Goal: Communication & Community: Share content

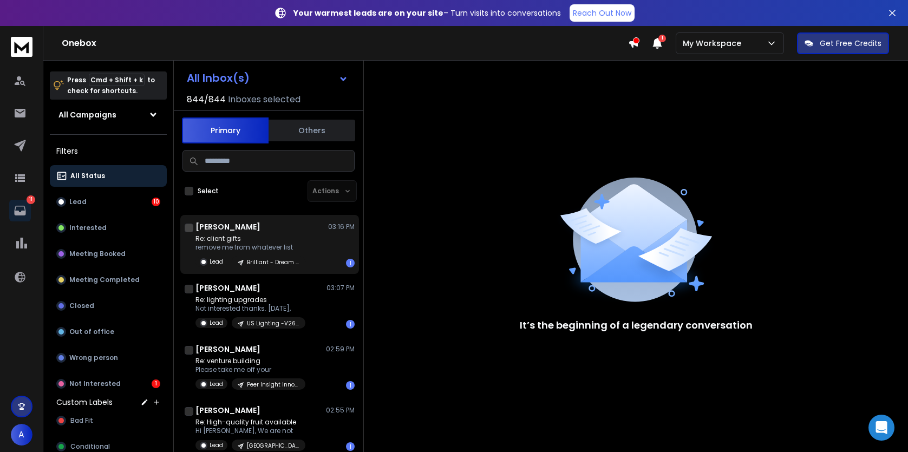
click at [262, 244] on p "remove me from whatever list" at bounding box center [250, 247] width 110 height 9
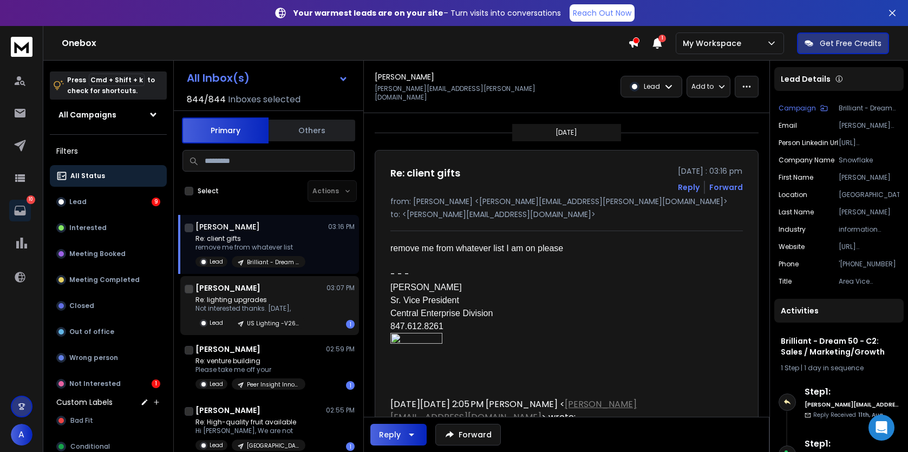
click at [270, 301] on p "Re: lighting upgrades" at bounding box center [250, 300] width 110 height 9
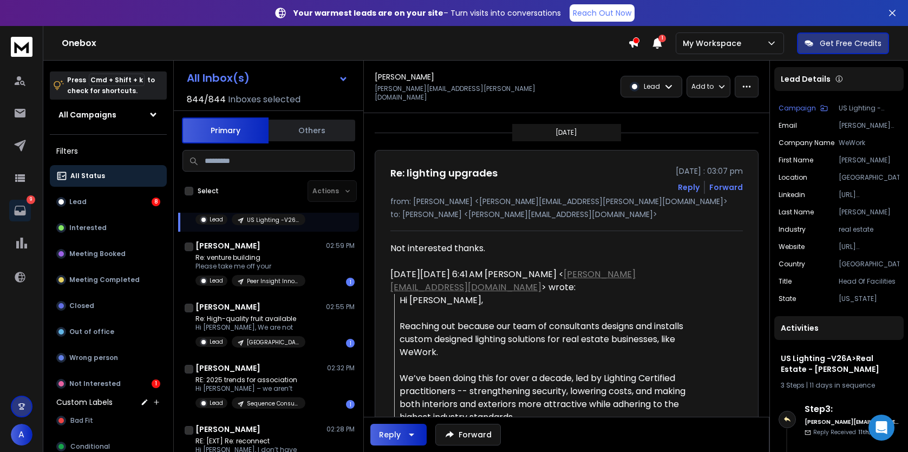
scroll to position [149, 0]
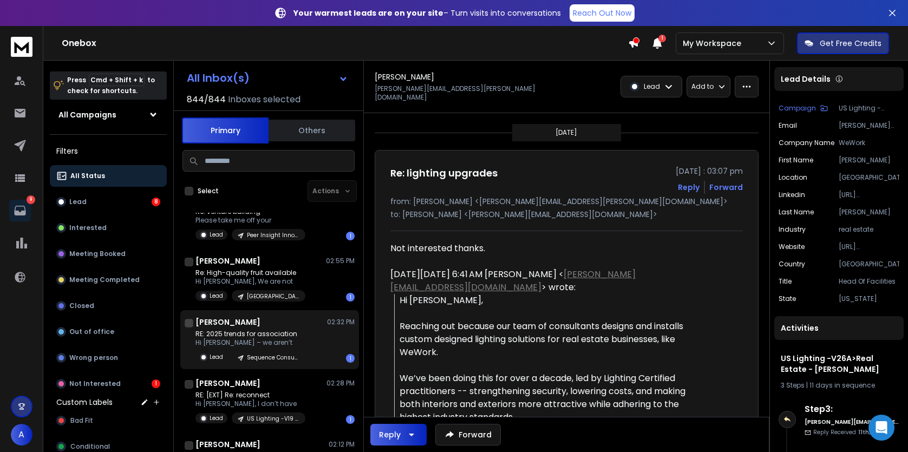
click at [298, 330] on p "RE: 2025 trends for association" at bounding box center [250, 334] width 110 height 9
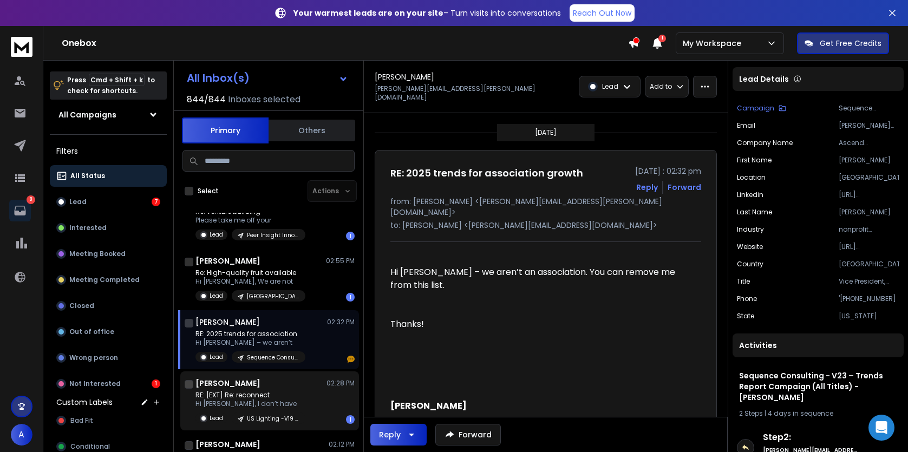
click at [298, 399] on p "Hi David, I don’t have" at bounding box center [250, 403] width 110 height 9
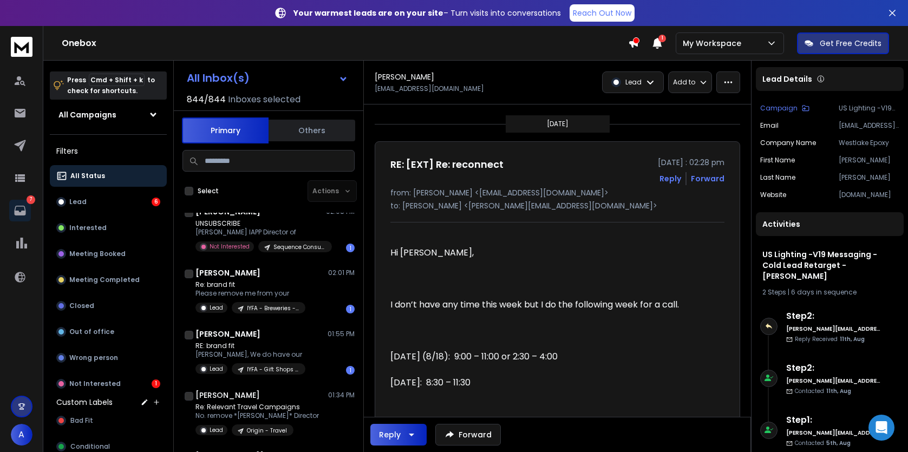
scroll to position [495, 0]
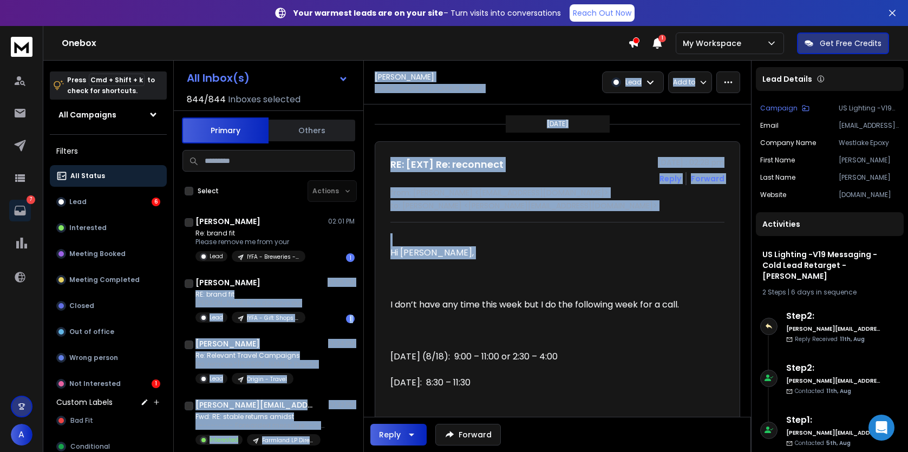
click at [365, 270] on div "All Inbox(s) 844 / 844 Inboxes selected Primary Others Select Actions Jeff LaCa…" at bounding box center [540, 287] width 734 height 452
click at [669, 181] on div "Reply Forward" at bounding box center [691, 178] width 67 height 13
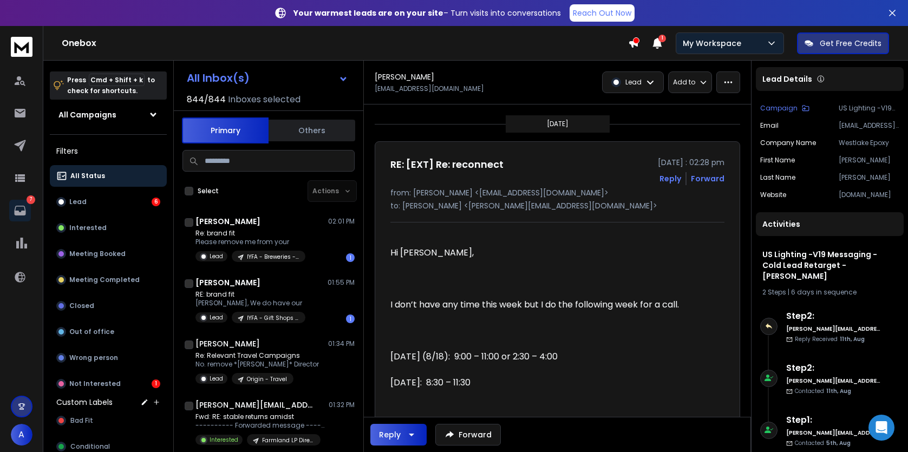
click at [756, 41] on div "My Workspace" at bounding box center [729, 43] width 94 height 11
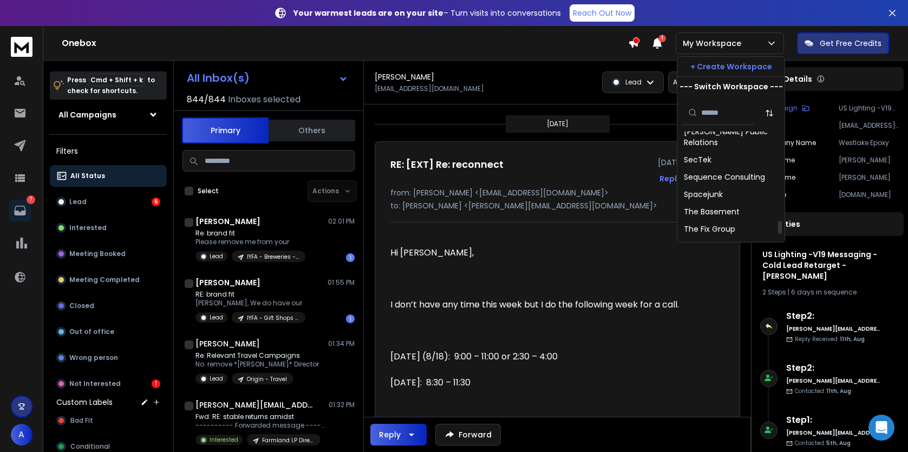
scroll to position [784, 0]
drag, startPoint x: 780, startPoint y: 141, endPoint x: 766, endPoint y: 239, distance: 99.5
click at [778, 239] on div at bounding box center [780, 232] width 4 height 13
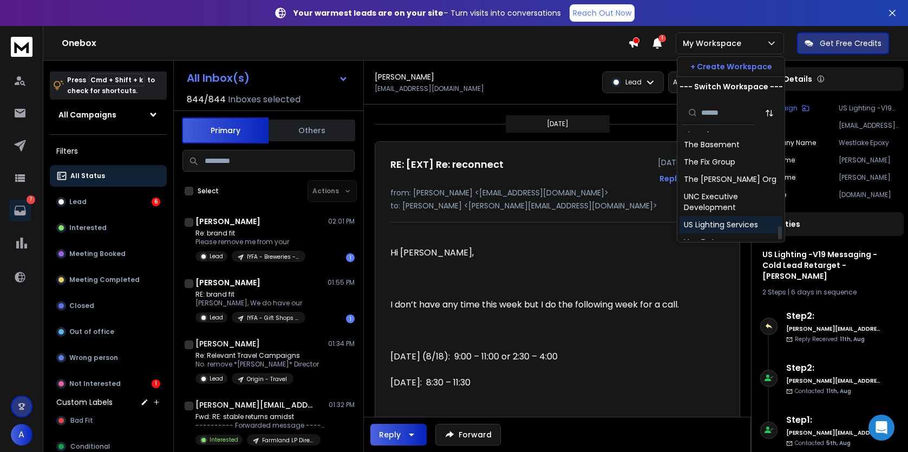
click at [740, 219] on div "US Lighting Services" at bounding box center [721, 224] width 74 height 11
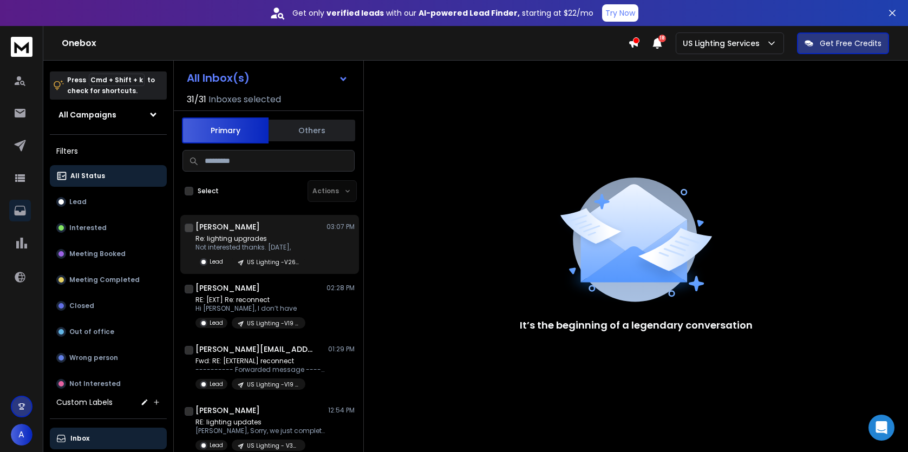
click at [262, 247] on p "Not interested thanks. [DATE]," at bounding box center [250, 247] width 110 height 9
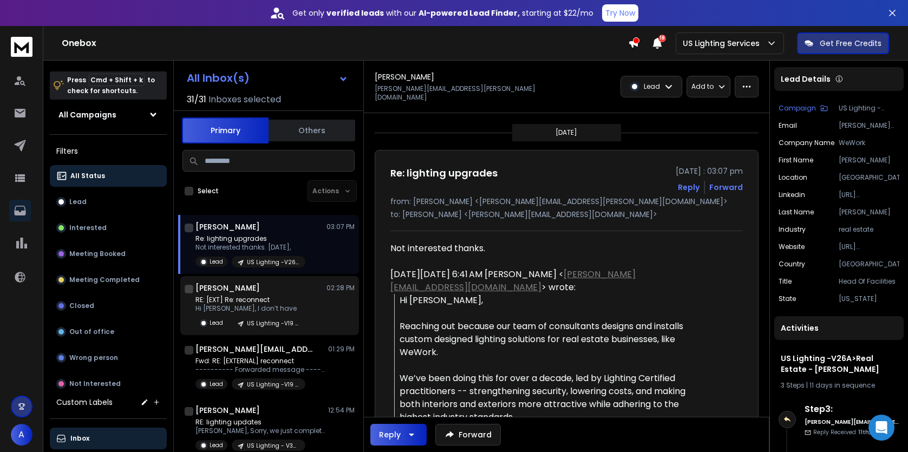
click at [246, 296] on p "RE: [EXT] Re: reconnect" at bounding box center [250, 300] width 110 height 9
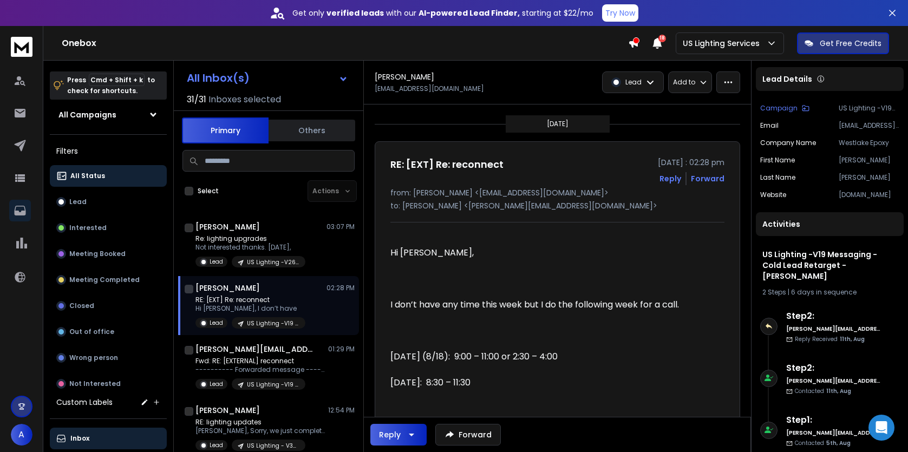
click at [733, 81] on icon "button" at bounding box center [728, 82] width 10 height 10
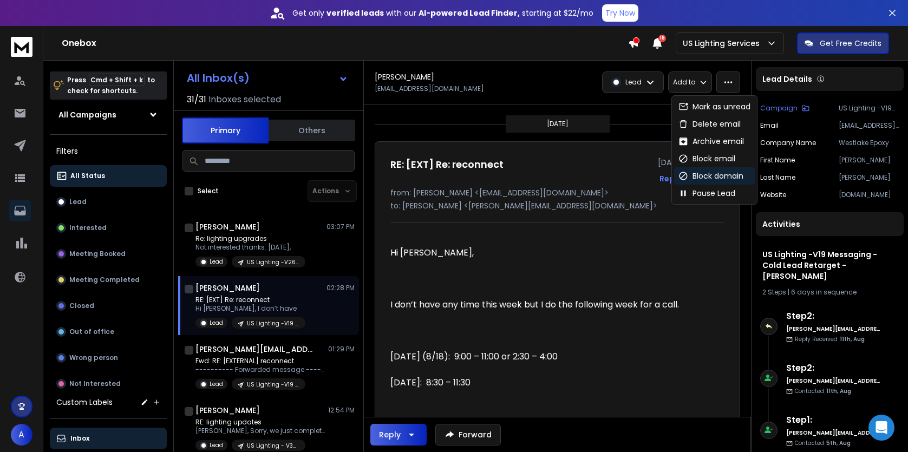
click at [727, 178] on div "Block domain" at bounding box center [710, 175] width 65 height 11
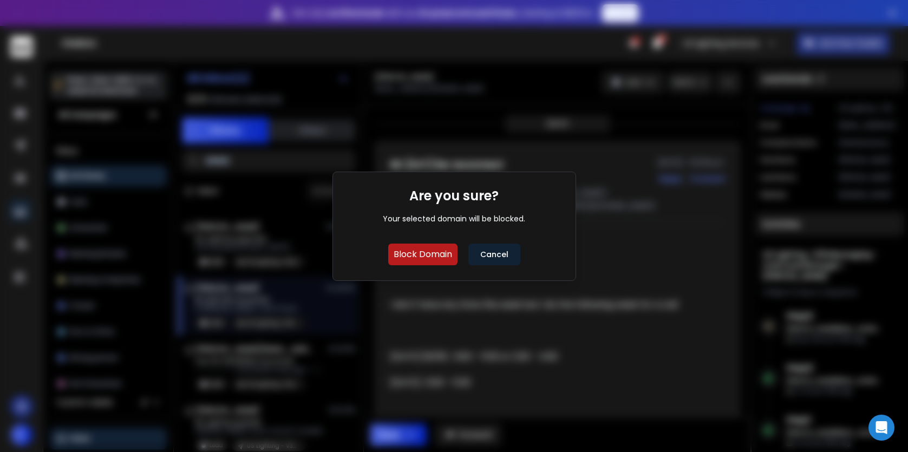
click at [437, 260] on button "Block Domain" at bounding box center [422, 255] width 69 height 22
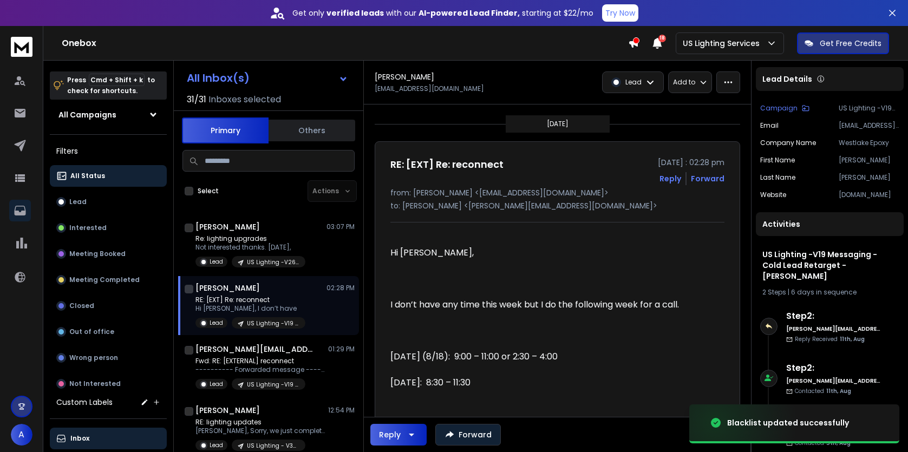
click at [477, 438] on button "Forward" at bounding box center [467, 435] width 65 height 22
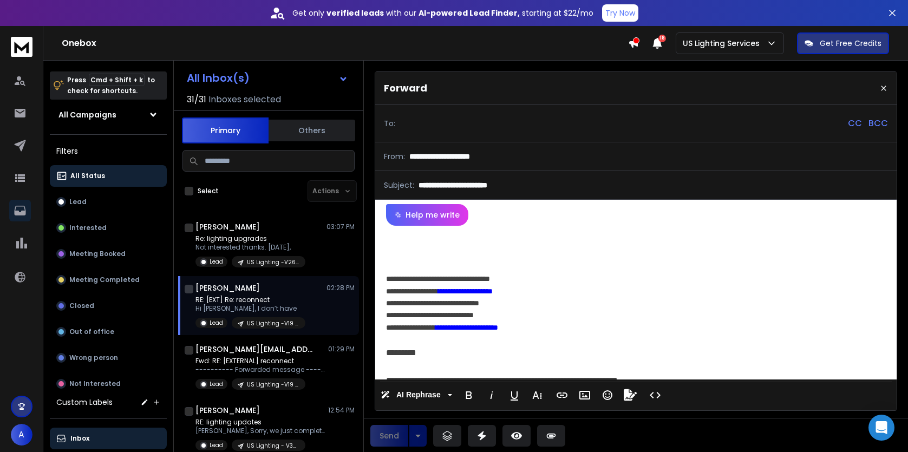
click at [431, 129] on input at bounding box center [437, 123] width 76 height 19
type input "**********"
click at [391, 441] on button "Send" at bounding box center [389, 436] width 38 height 22
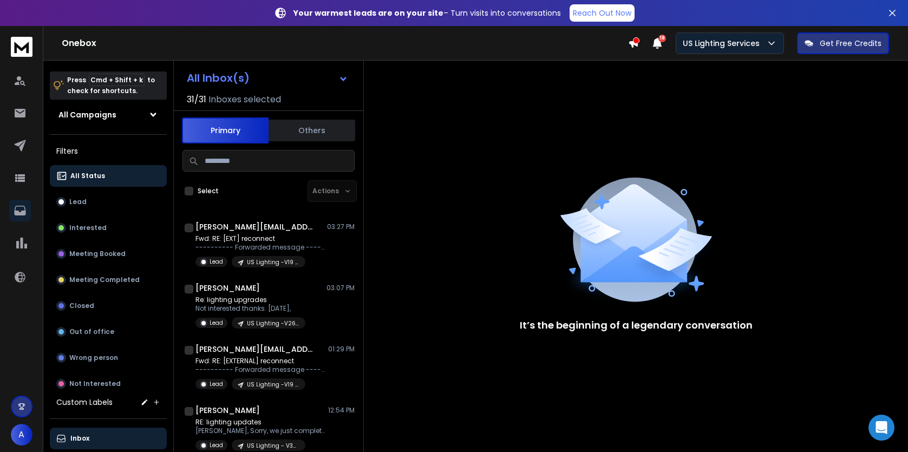
click at [714, 45] on p "US Lighting Services" at bounding box center [722, 43] width 81 height 11
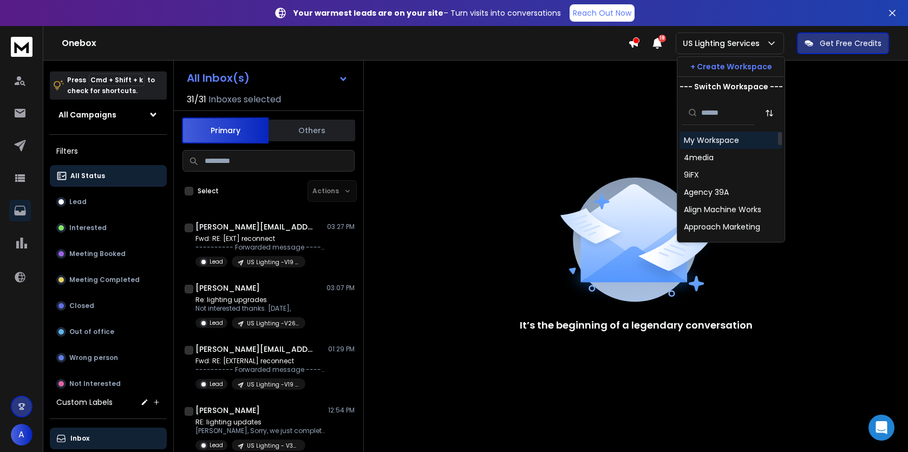
click at [701, 140] on div "My Workspace" at bounding box center [711, 140] width 55 height 11
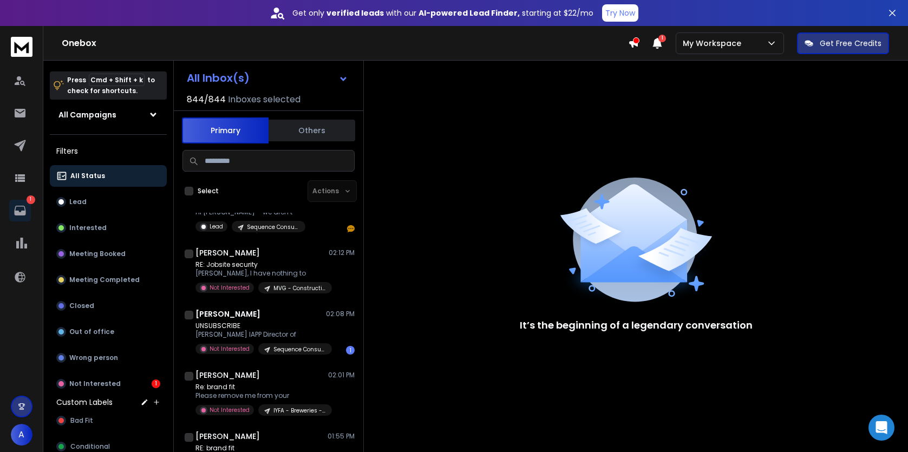
scroll to position [479, 0]
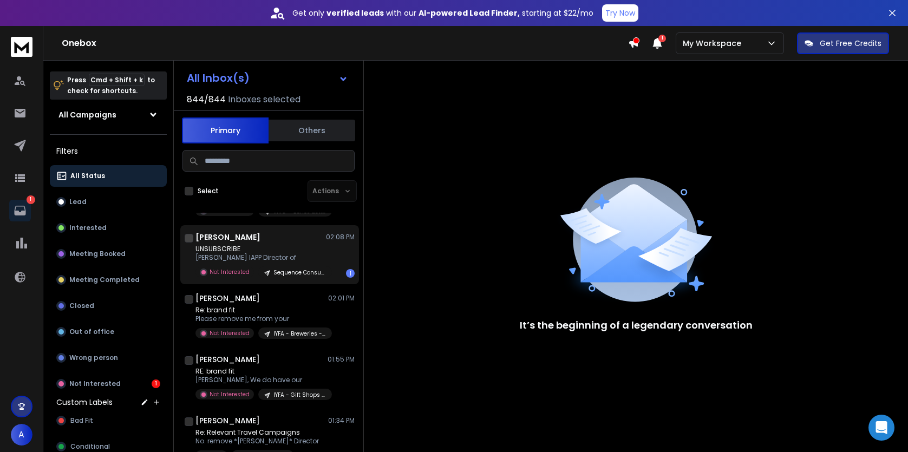
click at [267, 254] on p "[PERSON_NAME] IAPP Director of" at bounding box center [260, 257] width 130 height 9
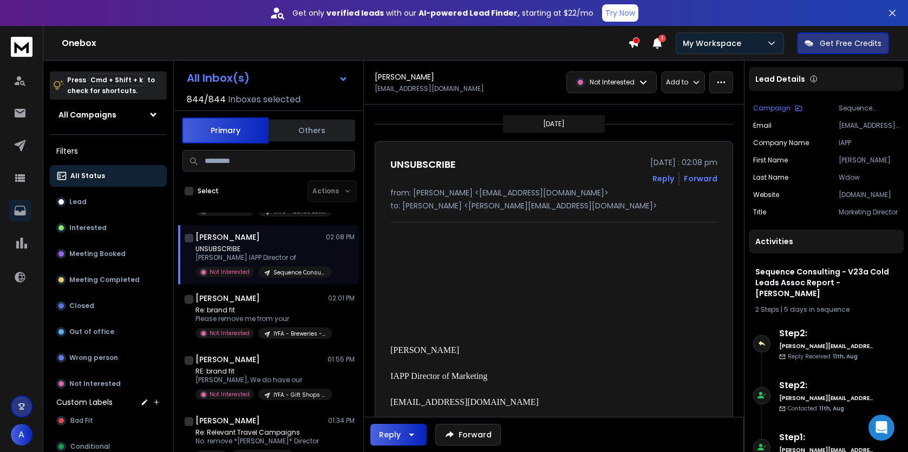
click at [740, 41] on p "My Workspace" at bounding box center [713, 43] width 63 height 11
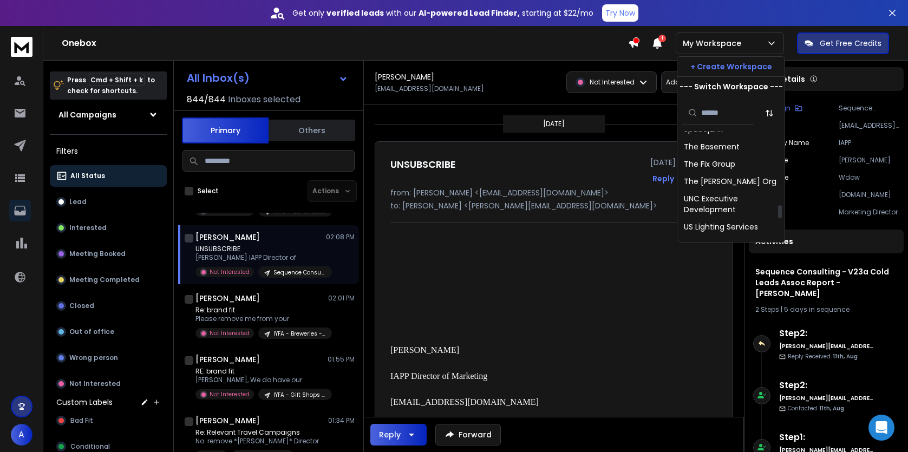
scroll to position [784, 0]
drag, startPoint x: 782, startPoint y: 140, endPoint x: 773, endPoint y: 248, distance: 108.1
click at [777, 240] on div at bounding box center [779, 186] width 5 height 108
click at [782, 145] on div at bounding box center [779, 186] width 5 height 108
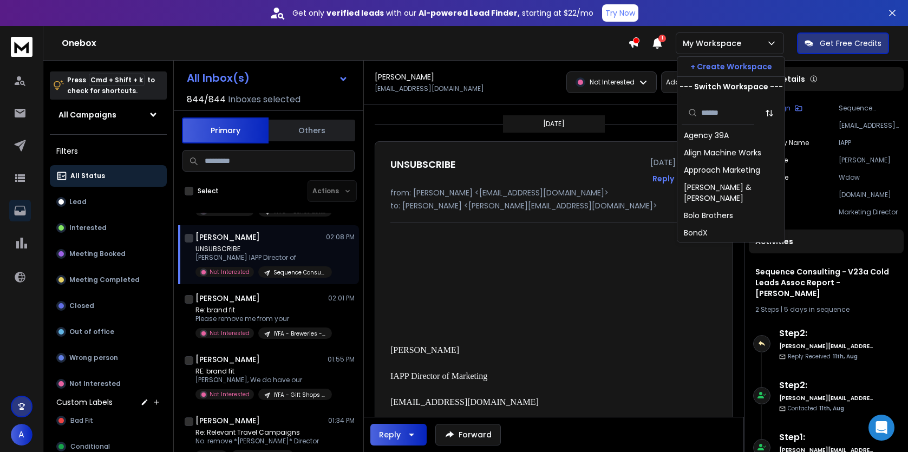
click at [782, 187] on div "My Workspace 4media 9iFX Agency 39A Align Machine Works Approach Marketing Bake…" at bounding box center [730, 185] width 107 height 113
drag, startPoint x: 780, startPoint y: 146, endPoint x: 777, endPoint y: 219, distance: 73.1
click at [778, 219] on div at bounding box center [780, 218] width 4 height 13
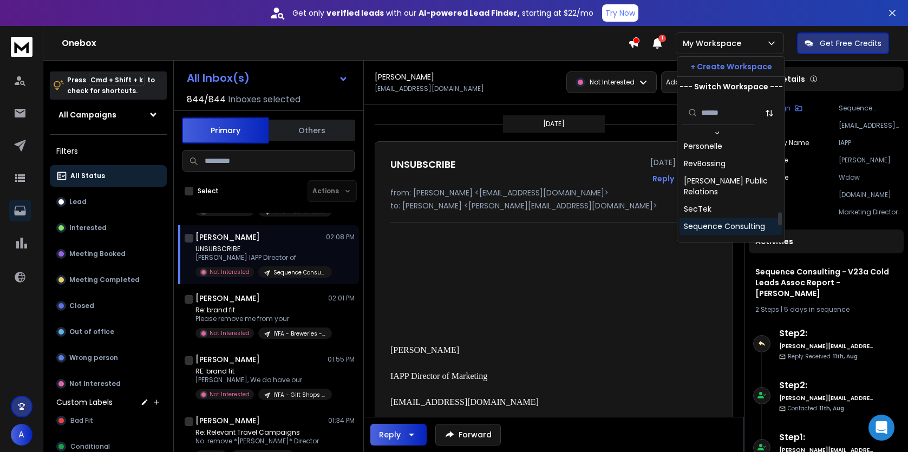
click at [739, 221] on div "Sequence Consulting" at bounding box center [724, 226] width 81 height 11
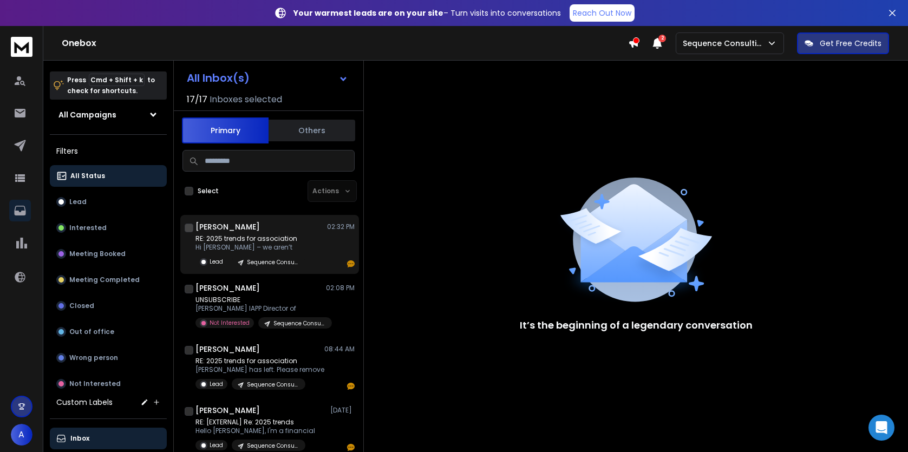
click at [256, 235] on p "RE: 2025 trends for association" at bounding box center [250, 238] width 110 height 9
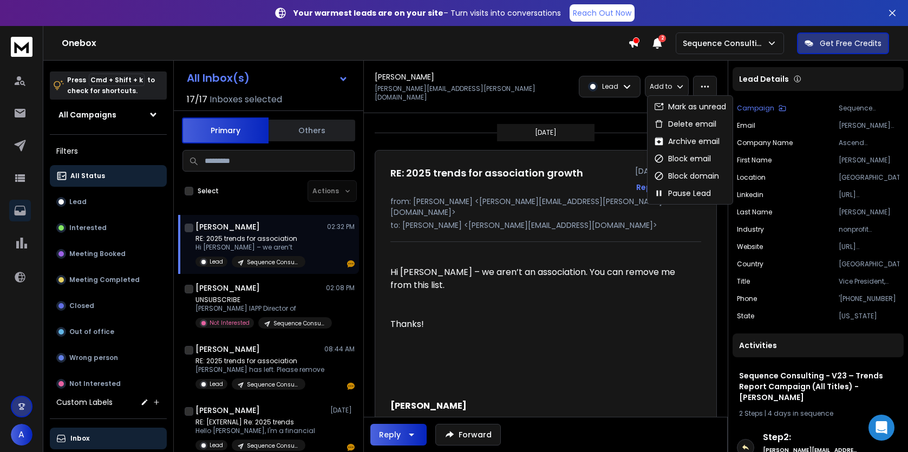
click at [710, 84] on icon "button" at bounding box center [705, 87] width 10 height 10
click at [688, 172] on div "Block domain" at bounding box center [686, 175] width 65 height 11
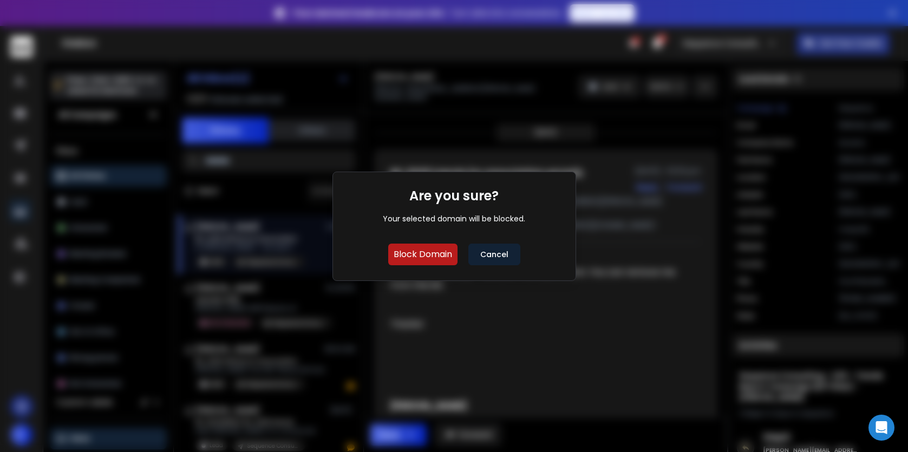
click at [412, 251] on button "Block Domain" at bounding box center [422, 255] width 69 height 22
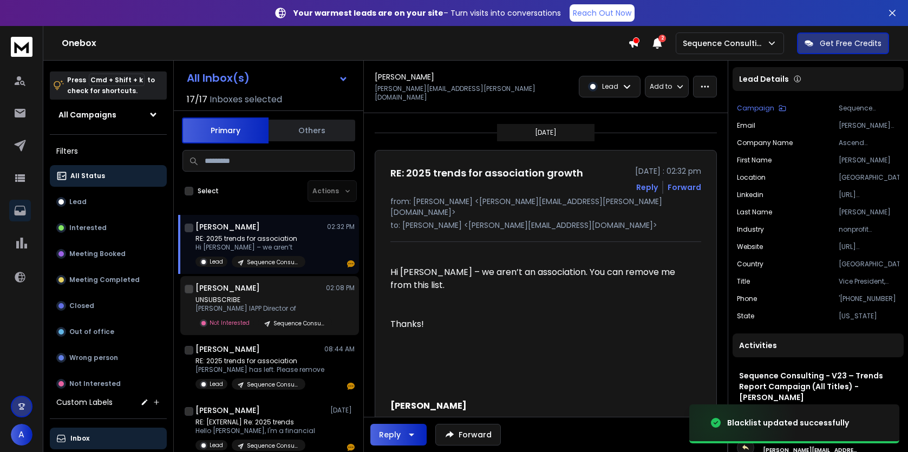
click at [272, 291] on div "Jeff Wdow 02:08 PM" at bounding box center [274, 288] width 159 height 11
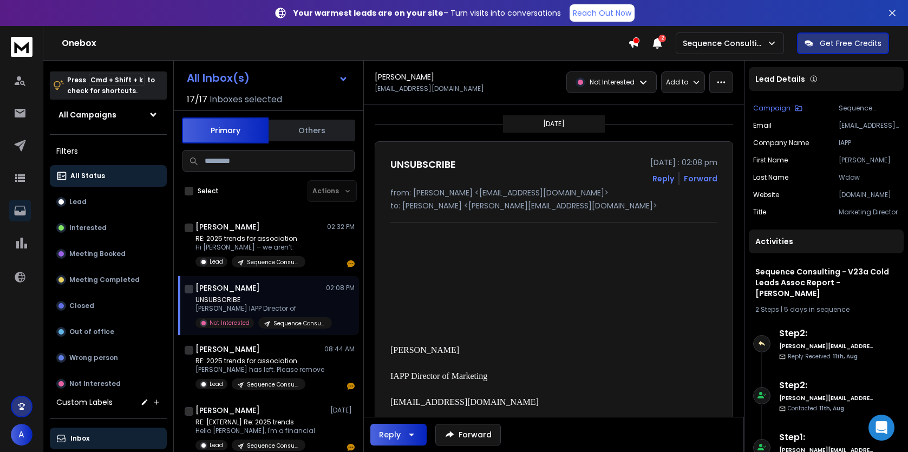
click at [726, 84] on icon "button" at bounding box center [721, 82] width 10 height 10
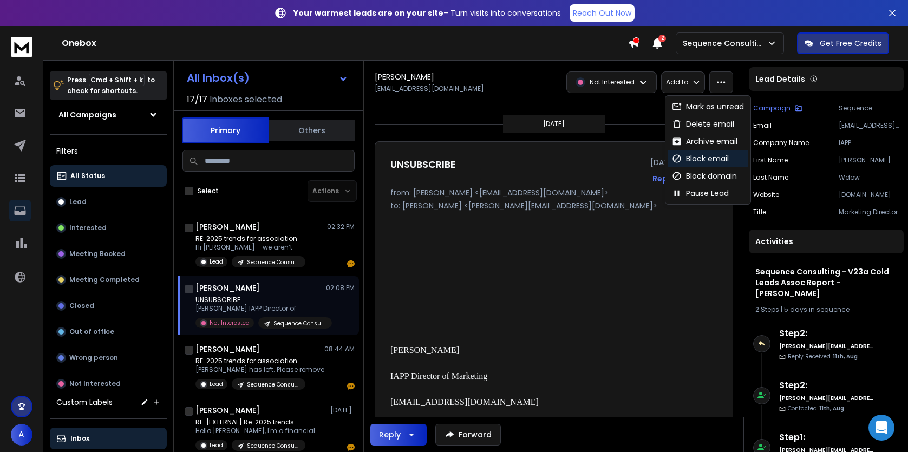
click at [701, 160] on div "Block email" at bounding box center [700, 158] width 57 height 11
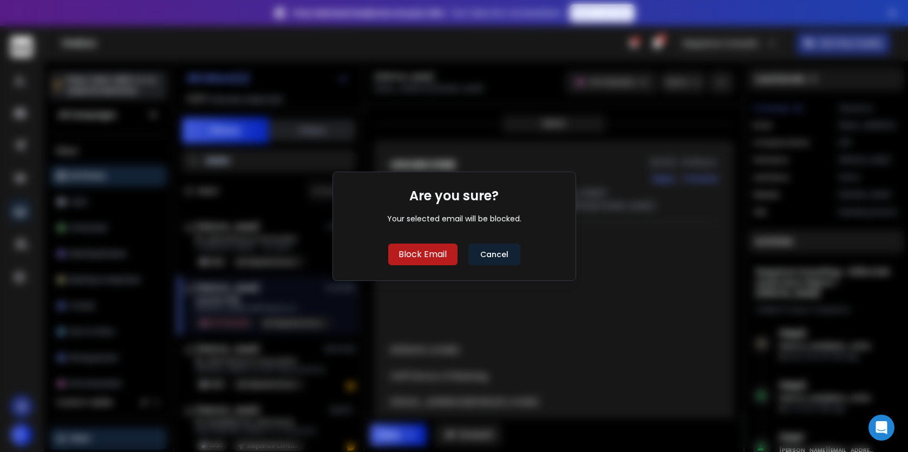
click at [424, 255] on button "Block Email" at bounding box center [422, 255] width 69 height 22
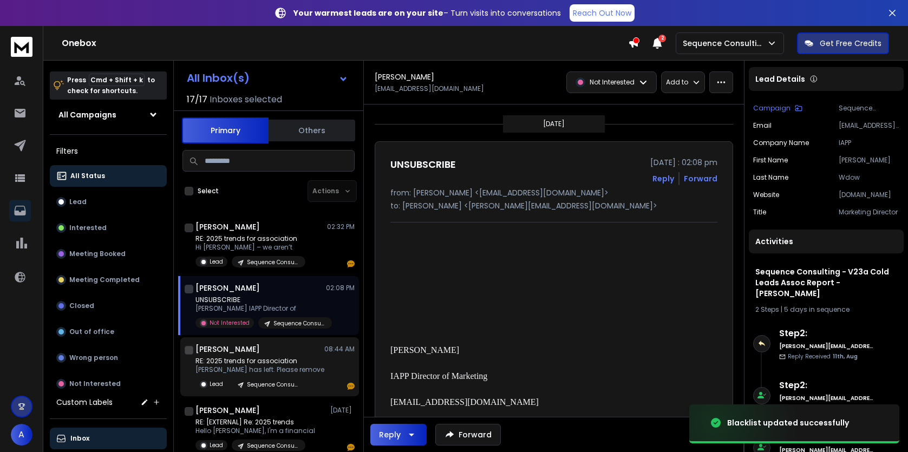
click at [289, 366] on p "Martha has left. Please remove" at bounding box center [259, 369] width 129 height 9
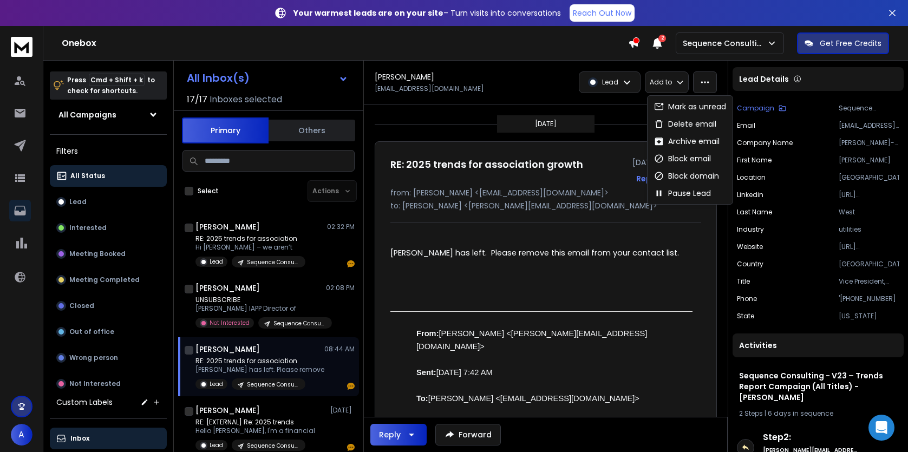
click at [710, 80] on icon "button" at bounding box center [705, 82] width 10 height 10
click at [689, 157] on div "Block email" at bounding box center [682, 158] width 57 height 11
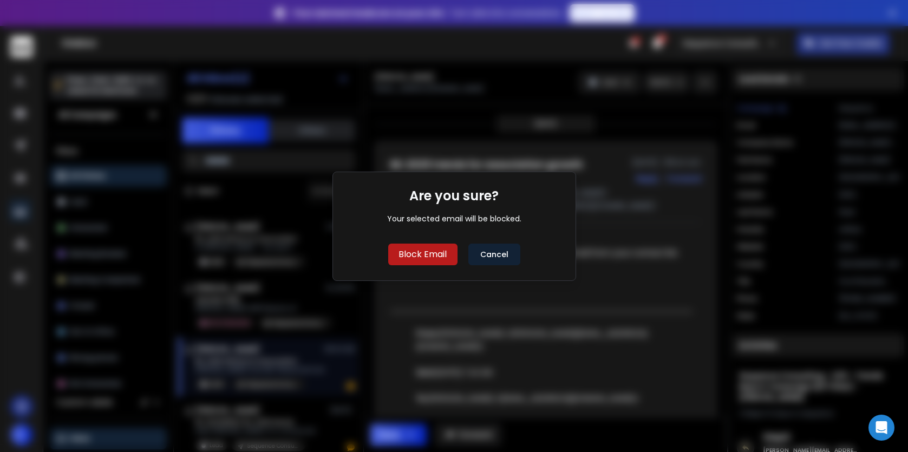
click at [428, 248] on button "Block Email" at bounding box center [422, 255] width 69 height 22
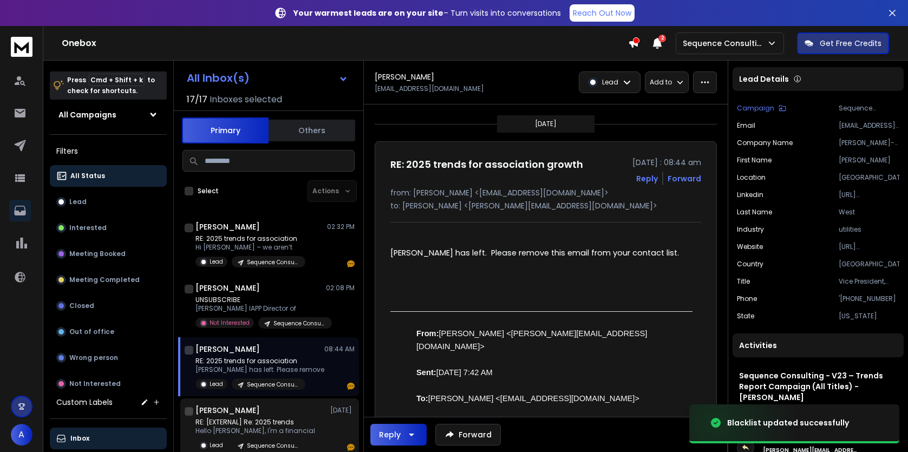
click at [284, 418] on p "RE: [EXTERNAL] Re: 2025 trends" at bounding box center [255, 422] width 120 height 9
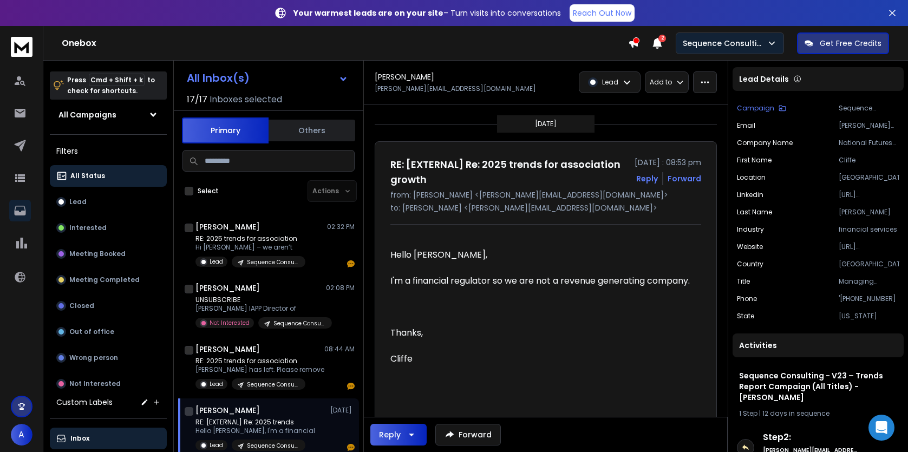
click at [727, 43] on p "Sequence Consulting" at bounding box center [724, 43] width 84 height 11
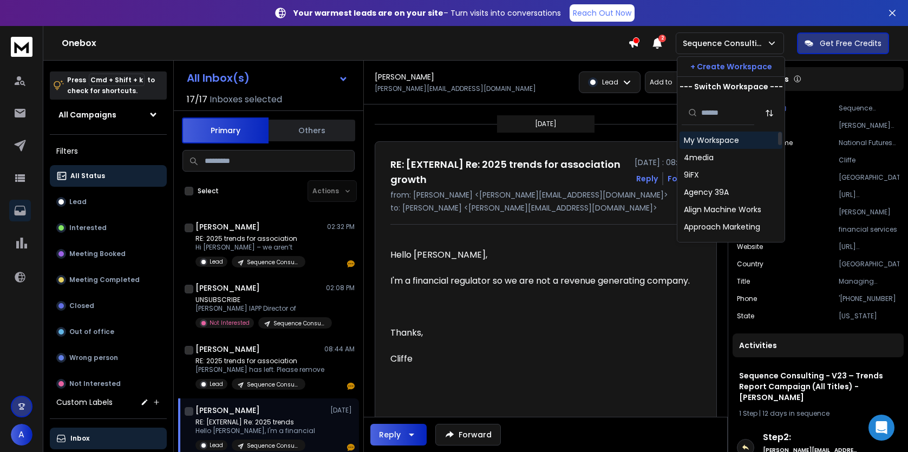
click at [706, 141] on div "My Workspace" at bounding box center [711, 140] width 55 height 11
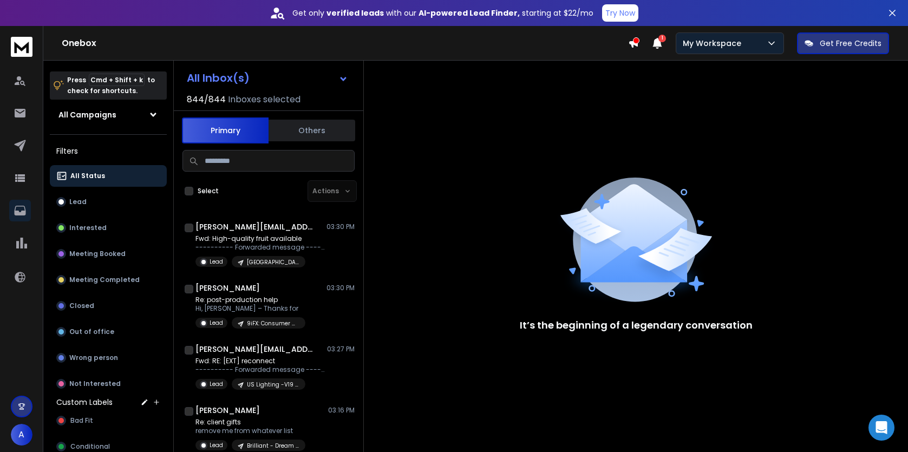
click at [757, 43] on div "My Workspace" at bounding box center [729, 43] width 94 height 11
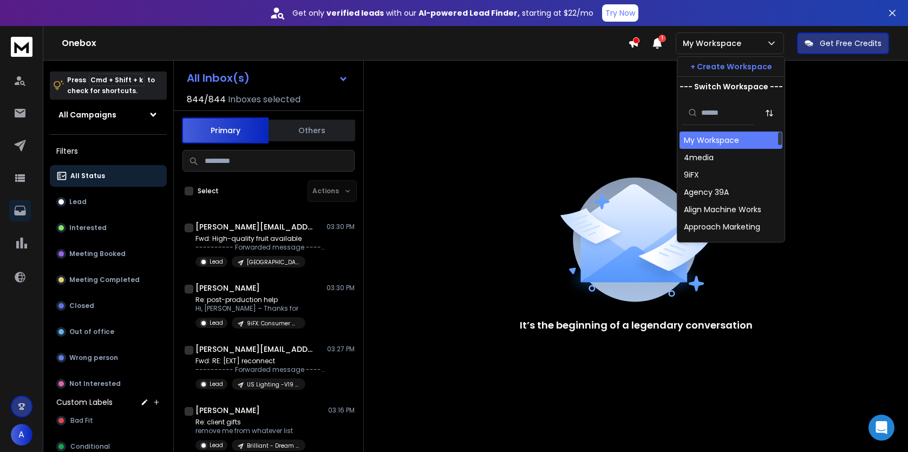
drag, startPoint x: 783, startPoint y: 142, endPoint x: 783, endPoint y: 149, distance: 6.5
click at [783, 149] on div "My Workspace 4media 9iFX Agency 39A Align Machine Works Approach Marketing Bake…" at bounding box center [730, 185] width 107 height 113
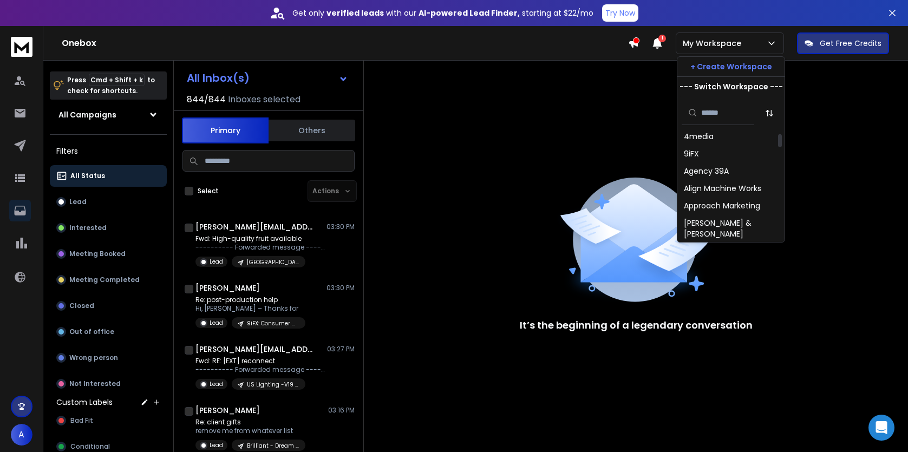
scroll to position [79, 0]
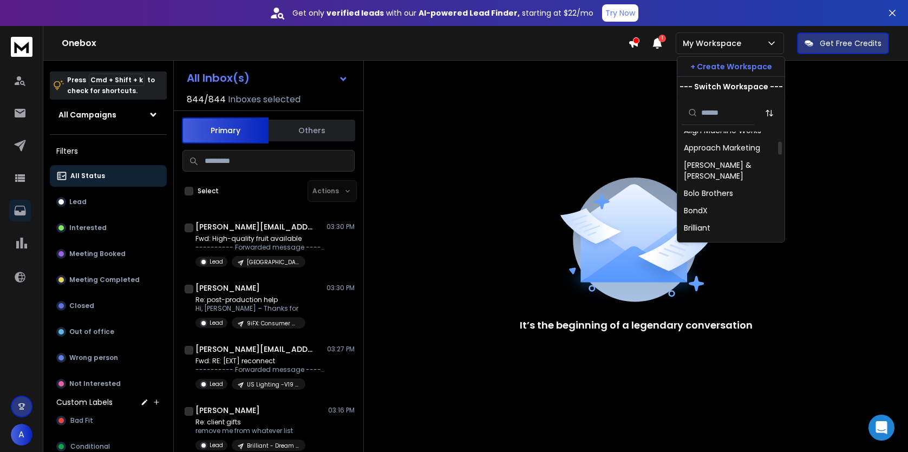
drag, startPoint x: 781, startPoint y: 141, endPoint x: 781, endPoint y: 150, distance: 9.2
click at [781, 150] on div at bounding box center [780, 148] width 4 height 13
click at [691, 222] on div "Brilliant" at bounding box center [697, 227] width 27 height 11
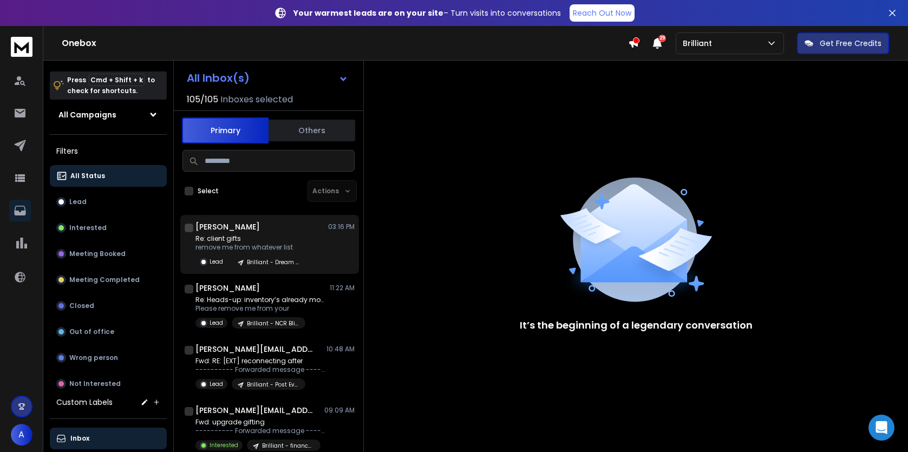
click at [292, 241] on p "Re: client gifts" at bounding box center [250, 238] width 110 height 9
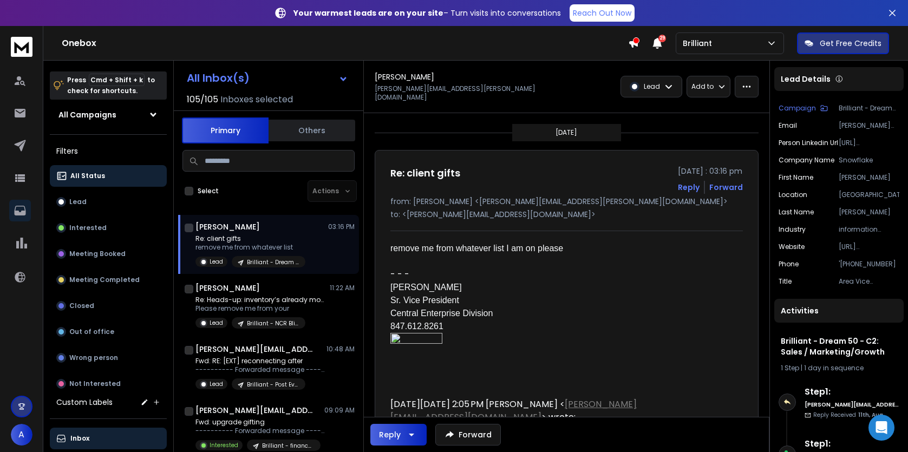
click at [745, 84] on icon "button" at bounding box center [746, 87] width 10 height 10
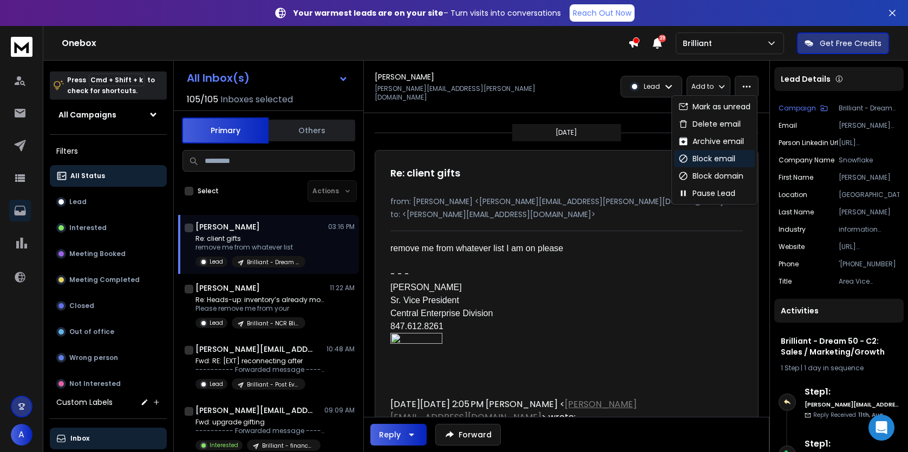
click at [727, 159] on div "Block email" at bounding box center [706, 158] width 57 height 11
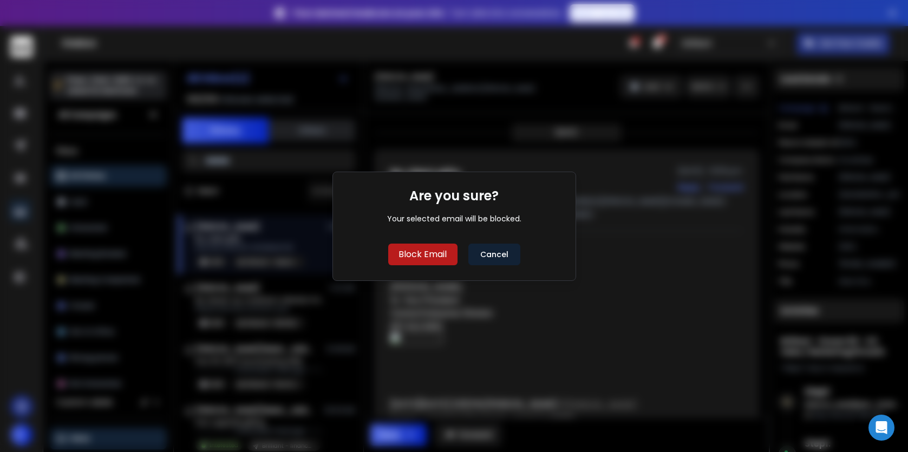
click at [445, 250] on button "Block Email" at bounding box center [422, 255] width 69 height 22
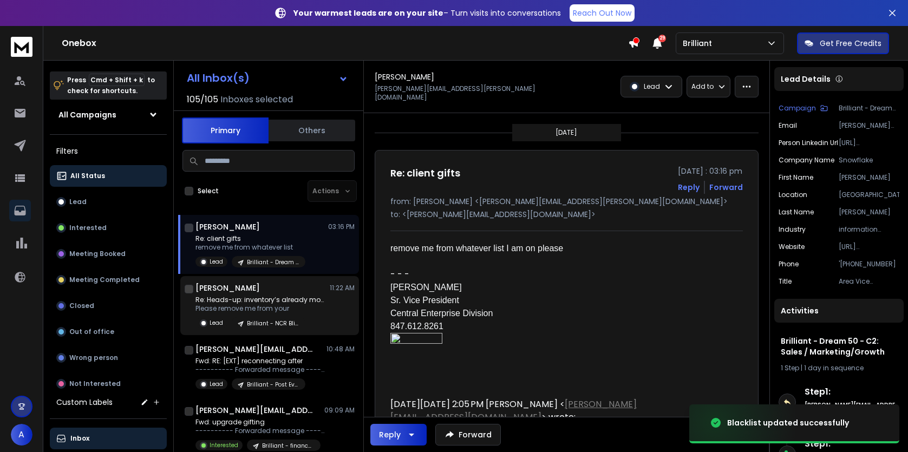
click at [250, 297] on p "Re: Heads-up: inventory’s already moving" at bounding box center [260, 300] width 130 height 9
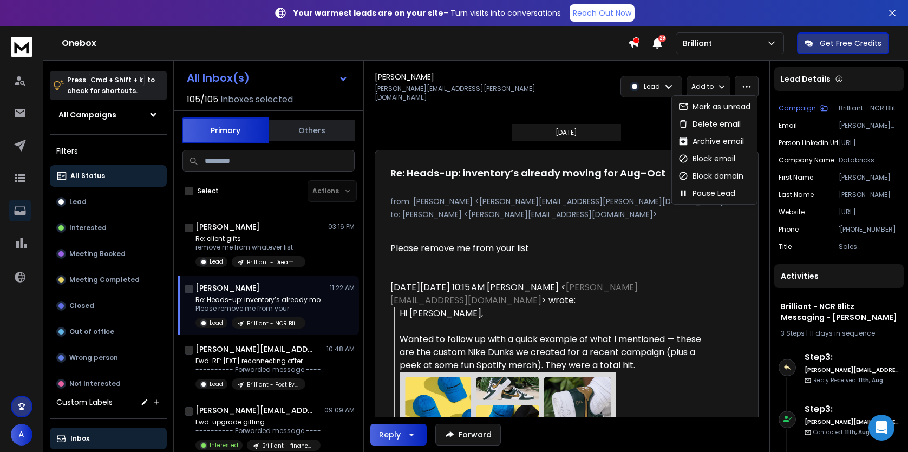
click at [749, 87] on button "button" at bounding box center [746, 87] width 24 height 22
click at [709, 157] on div "Block email" at bounding box center [706, 158] width 57 height 11
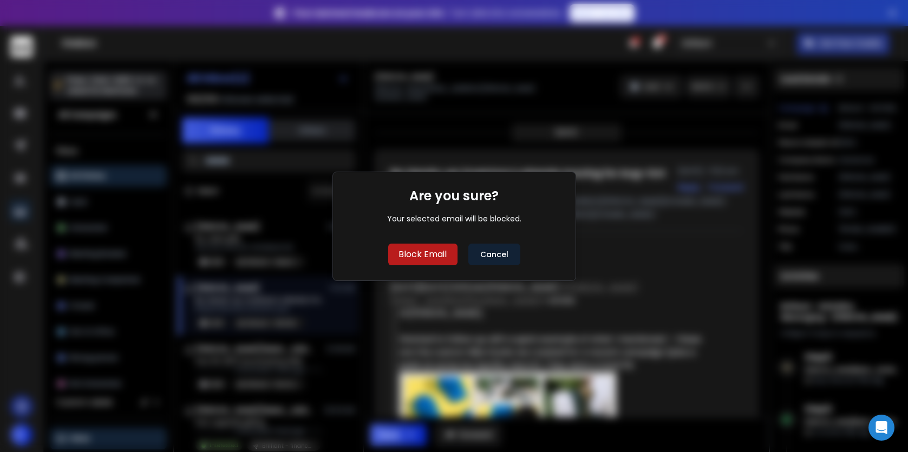
click at [432, 254] on button "Block Email" at bounding box center [422, 255] width 69 height 22
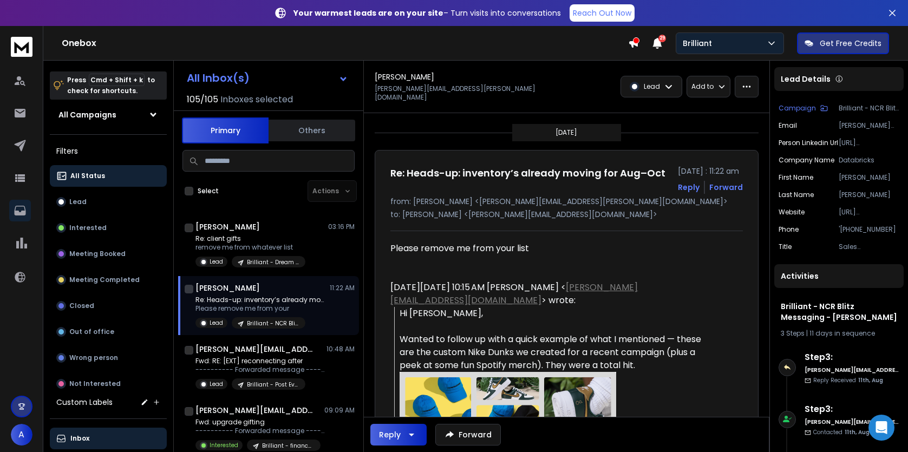
click at [713, 44] on p "Brilliant" at bounding box center [699, 43] width 34 height 11
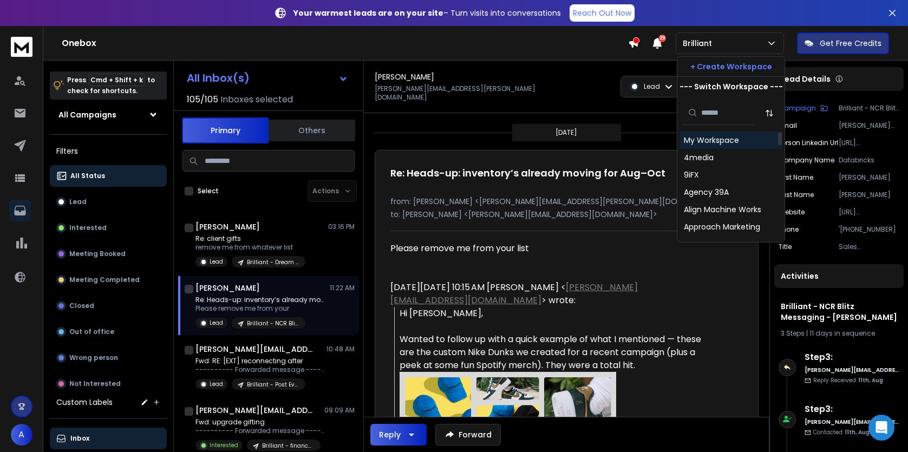
click at [709, 139] on div "My Workspace" at bounding box center [711, 140] width 55 height 11
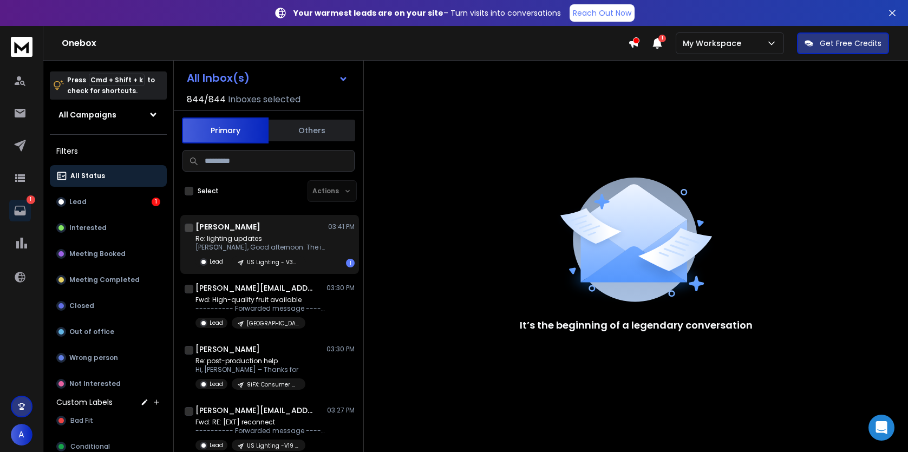
click at [307, 232] on div "Jake Hernandez 03:41 PM" at bounding box center [274, 226] width 159 height 11
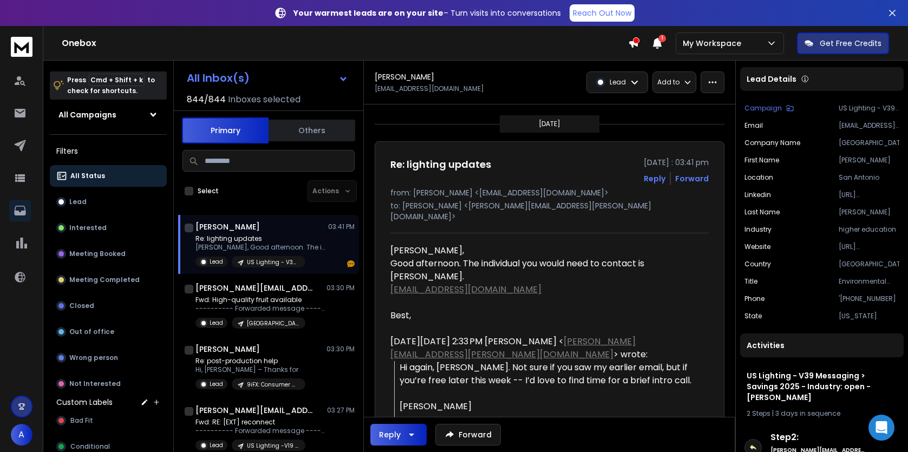
drag, startPoint x: 363, startPoint y: 229, endPoint x: 365, endPoint y: 236, distance: 7.2
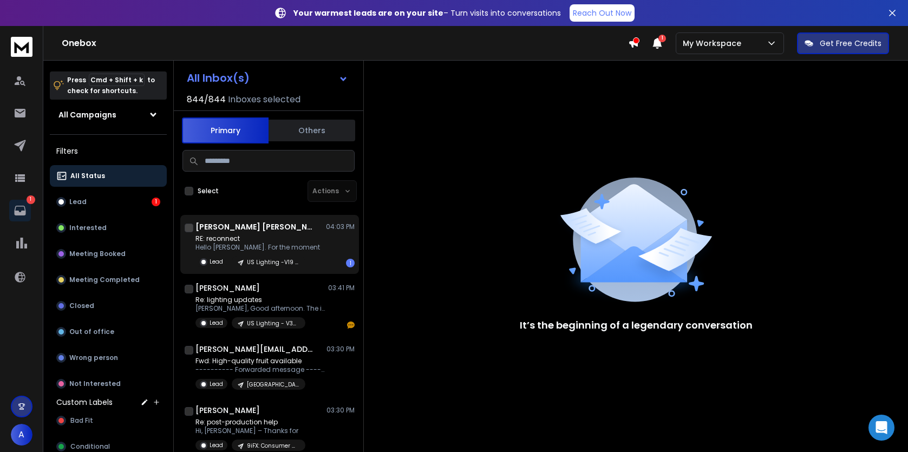
click at [316, 237] on div "RE: reconnect Hello [PERSON_NAME]. For the moment Lead US Lighting -V19 Messagi…" at bounding box center [274, 250] width 159 height 33
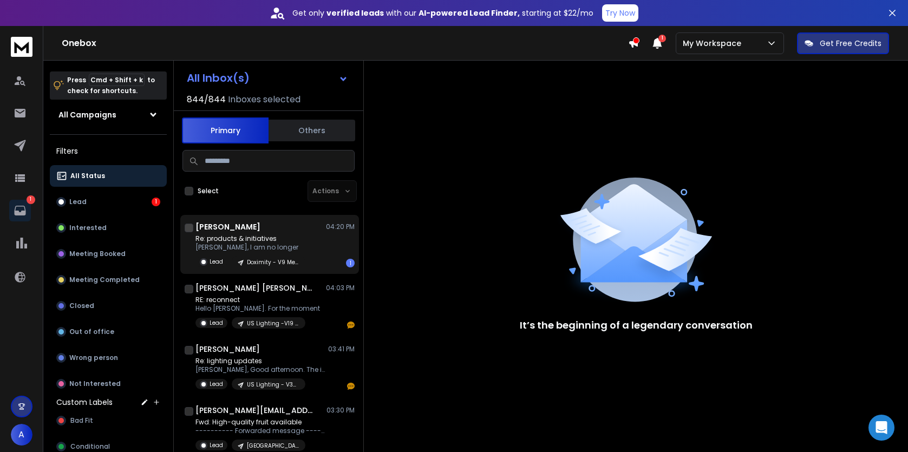
click at [299, 234] on p "Re: products & initiatives" at bounding box center [250, 238] width 110 height 9
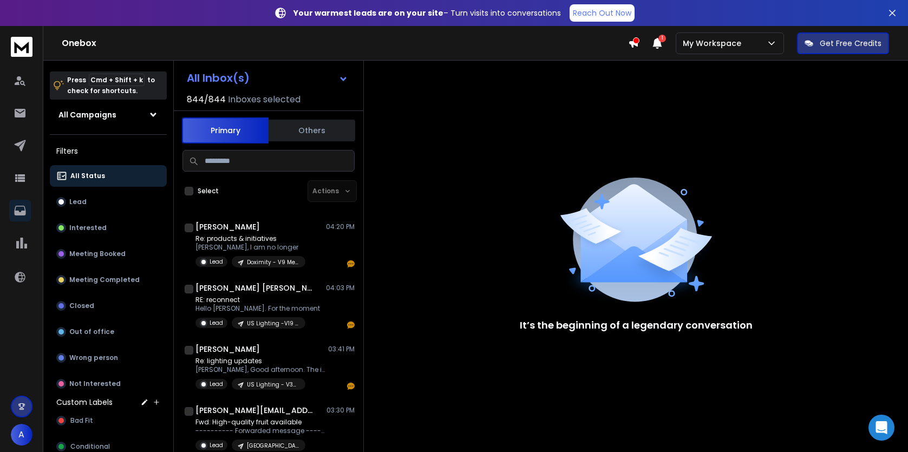
click at [8, 3] on div "Your warmest leads are on your site – Turn visits into conversations Reach Out …" at bounding box center [454, 13] width 908 height 26
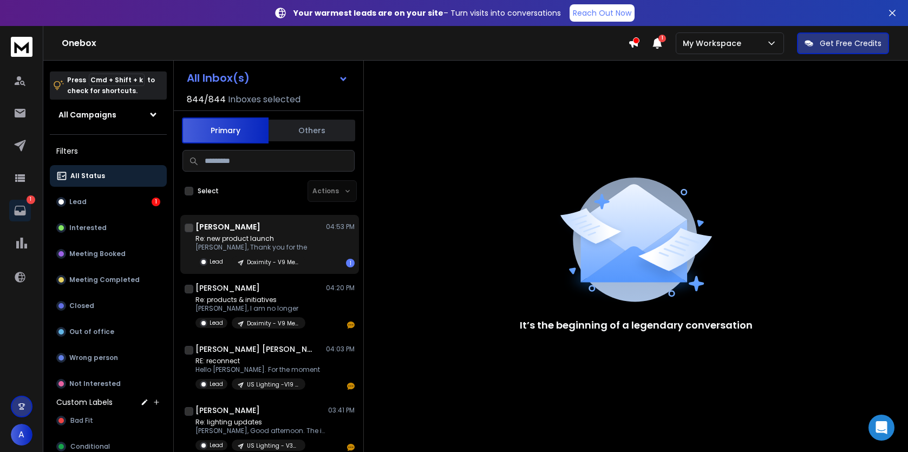
click at [293, 238] on p "Re: new product launch" at bounding box center [250, 238] width 111 height 9
click at [301, 234] on p "Re: client gifts" at bounding box center [260, 238] width 130 height 9
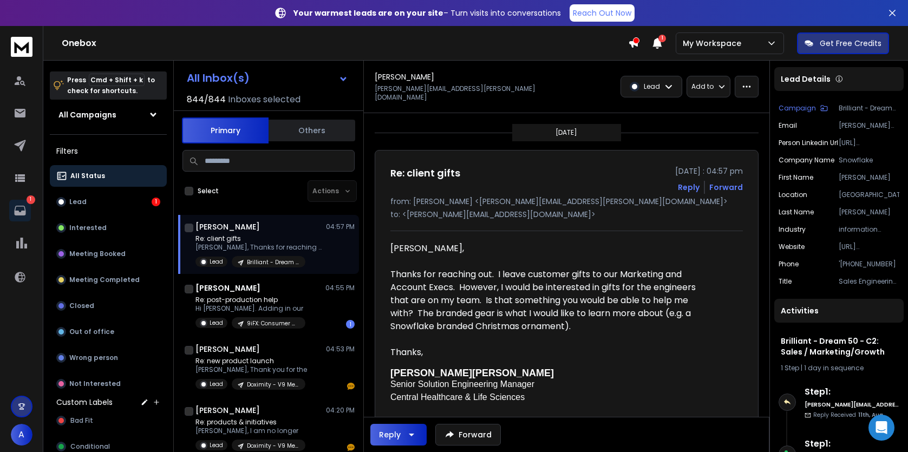
drag, startPoint x: 769, startPoint y: 149, endPoint x: 770, endPoint y: 161, distance: 11.5
click at [770, 163] on div "All Inbox(s) 844 / 844 Inboxes selected Primary Others Select Actions [PERSON_N…" at bounding box center [540, 287] width 734 height 452
click at [737, 47] on p "My Workspace" at bounding box center [713, 43] width 63 height 11
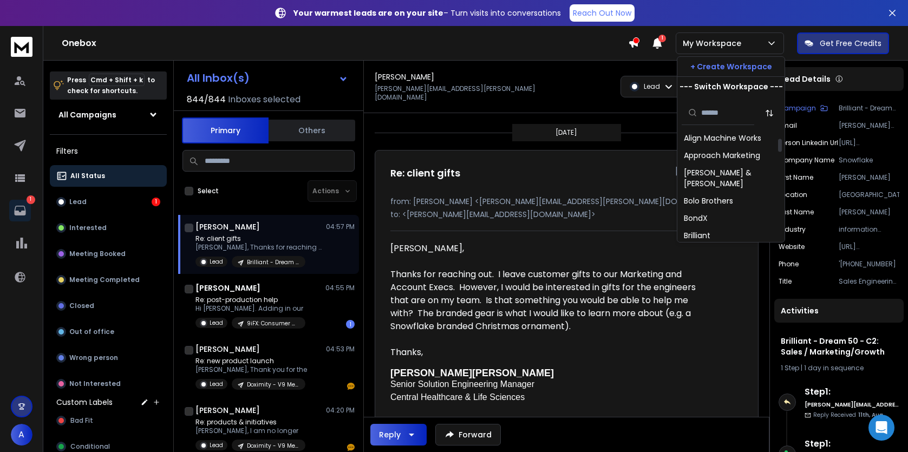
scroll to position [93, 0]
drag, startPoint x: 780, startPoint y: 141, endPoint x: 782, endPoint y: 153, distance: 11.4
click at [782, 153] on div at bounding box center [780, 149] width 4 height 13
click at [736, 206] on div "Brilliant" at bounding box center [730, 214] width 103 height 17
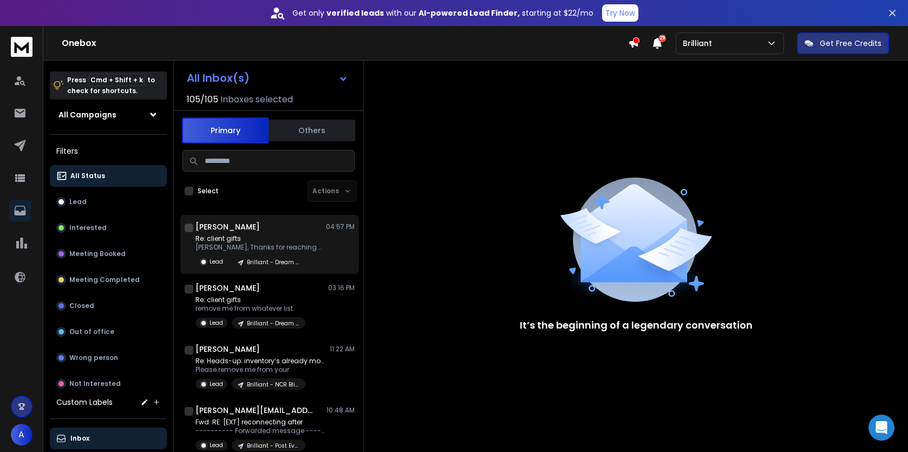
click at [303, 239] on p "Re: client gifts" at bounding box center [260, 238] width 130 height 9
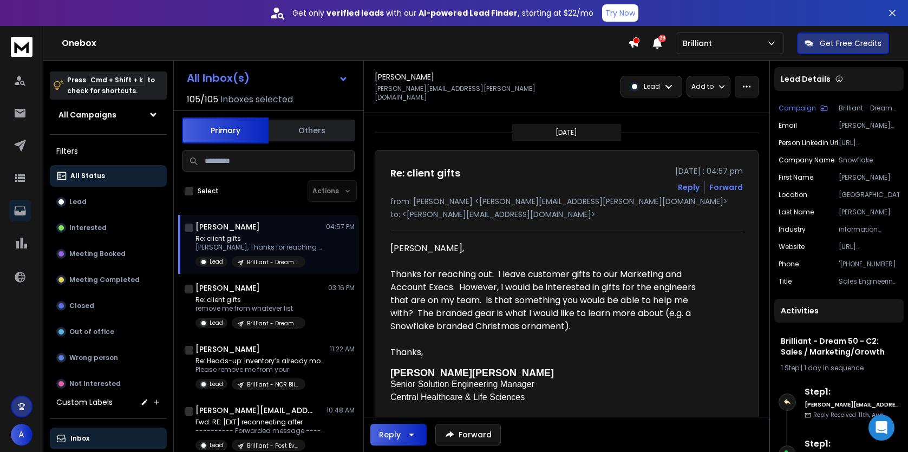
click at [666, 86] on icon at bounding box center [668, 86] width 9 height 9
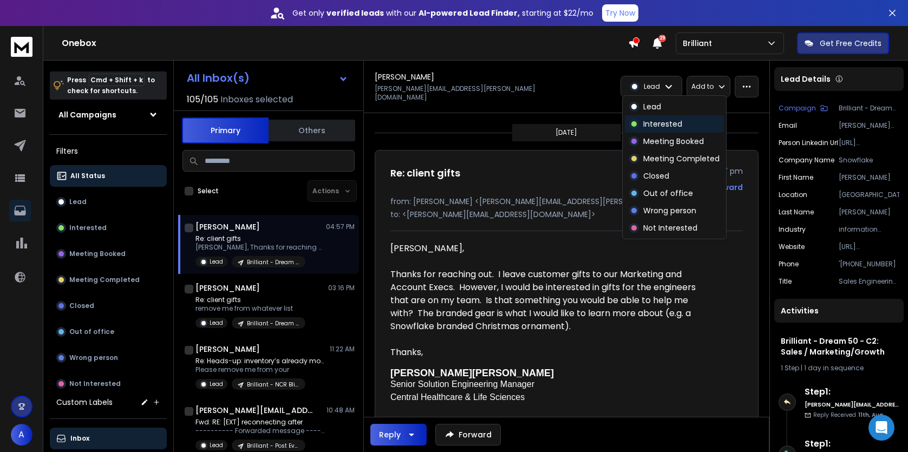
click at [653, 126] on p "Interested" at bounding box center [662, 124] width 39 height 11
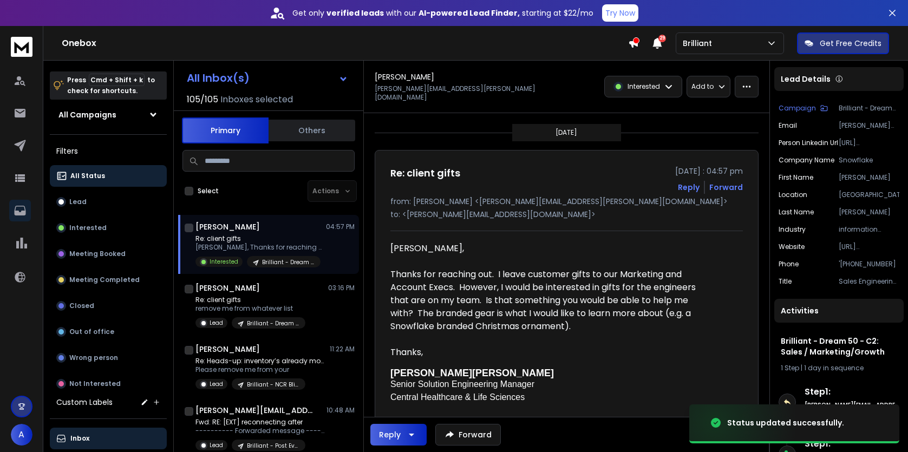
click at [748, 84] on icon "button" at bounding box center [746, 87] width 10 height 10
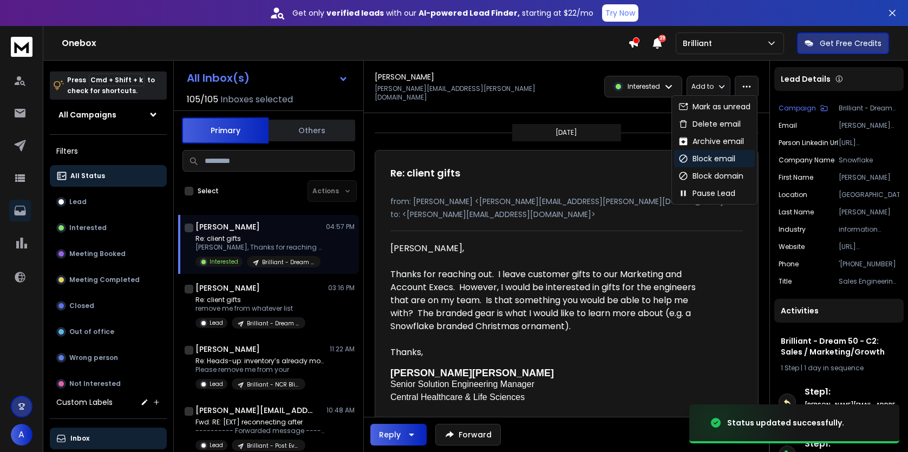
click at [736, 163] on div "Block email" at bounding box center [714, 158] width 81 height 17
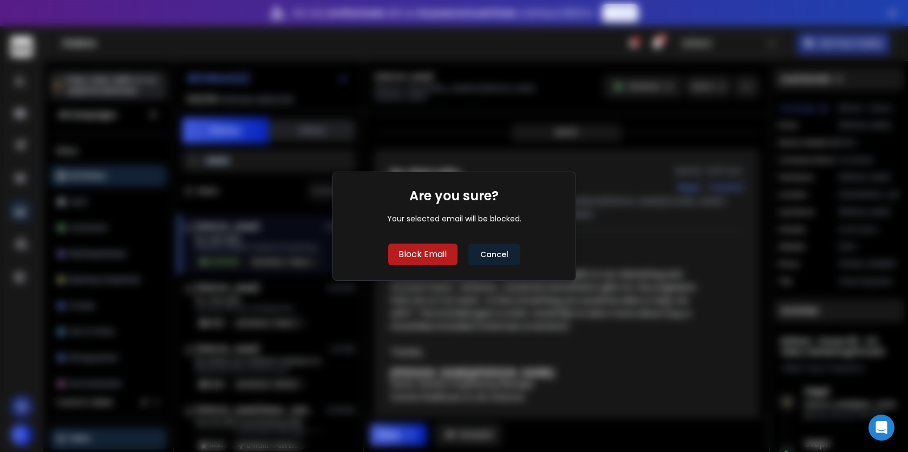
click at [442, 259] on button "Block Email" at bounding box center [422, 255] width 69 height 22
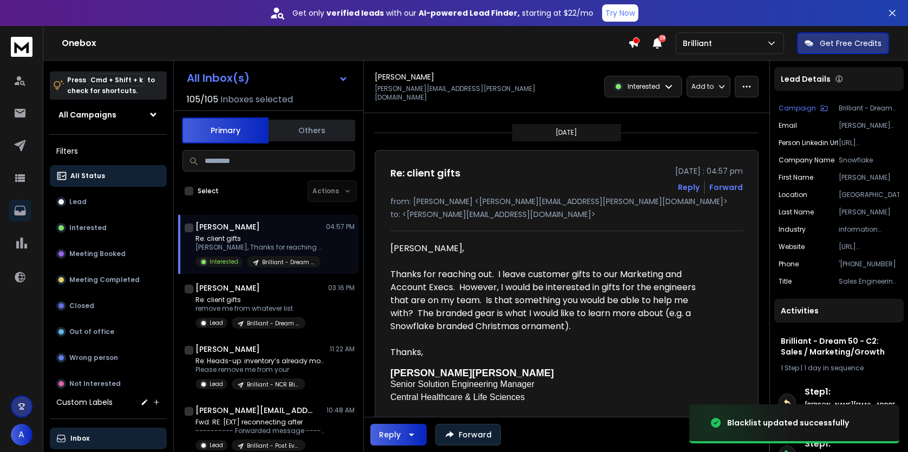
click at [461, 436] on button "Forward" at bounding box center [467, 435] width 65 height 22
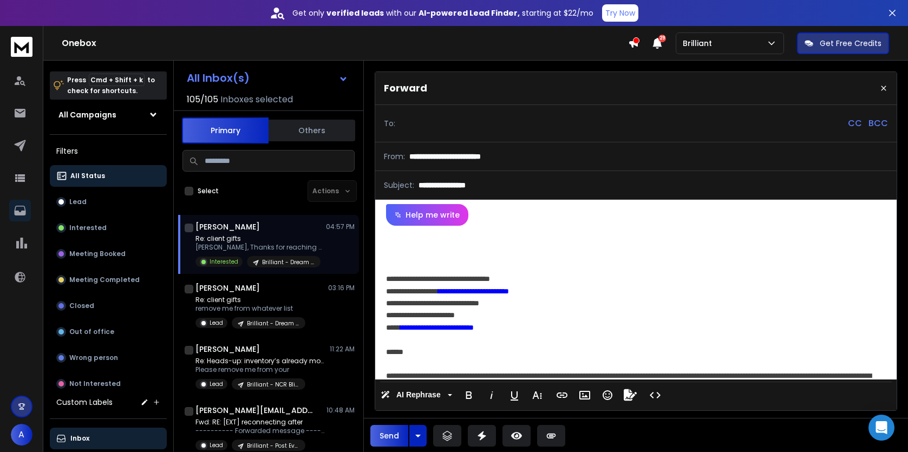
click at [425, 128] on input at bounding box center [437, 123] width 76 height 19
type input "**********"
click at [430, 248] on div at bounding box center [636, 254] width 500 height 12
click at [389, 433] on button "Send" at bounding box center [389, 436] width 38 height 22
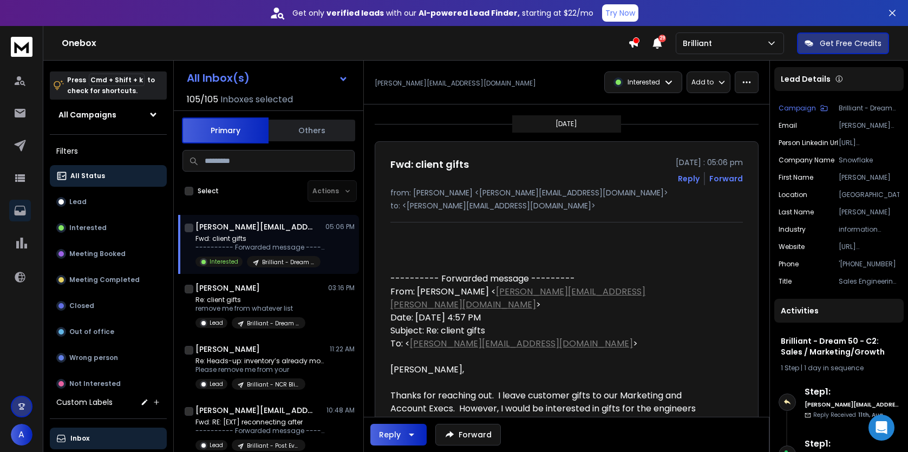
click at [286, 254] on div "Fwd: client gifts ---------- Forwarded message --------- From: Jason Interested…" at bounding box center [260, 250] width 130 height 33
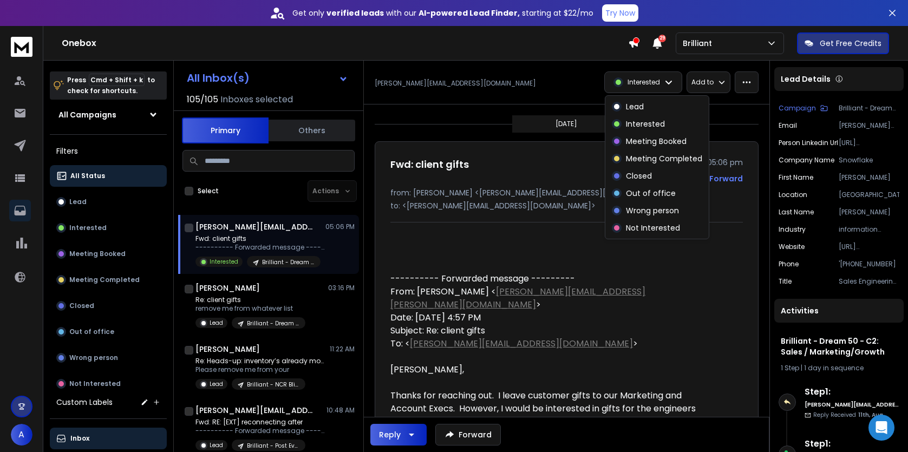
click at [634, 87] on div "Interested" at bounding box center [643, 82] width 77 height 21
click at [628, 122] on p "Interested" at bounding box center [645, 124] width 39 height 11
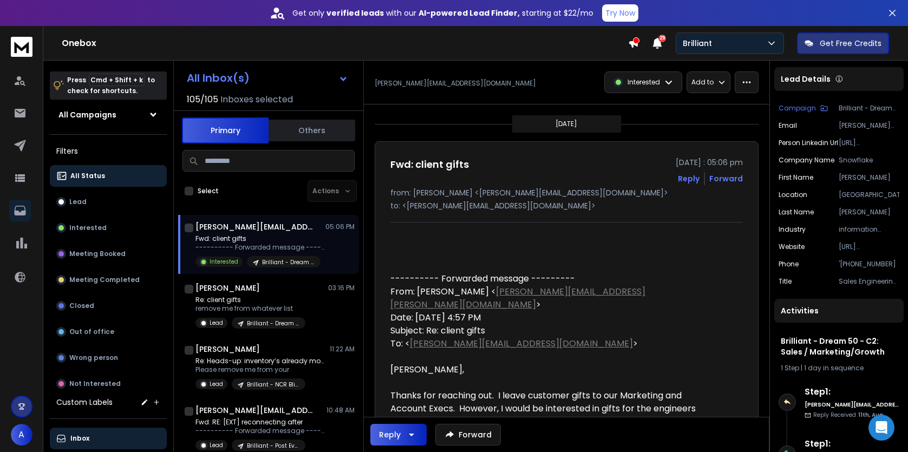
click at [744, 40] on div "Brilliant" at bounding box center [729, 43] width 94 height 11
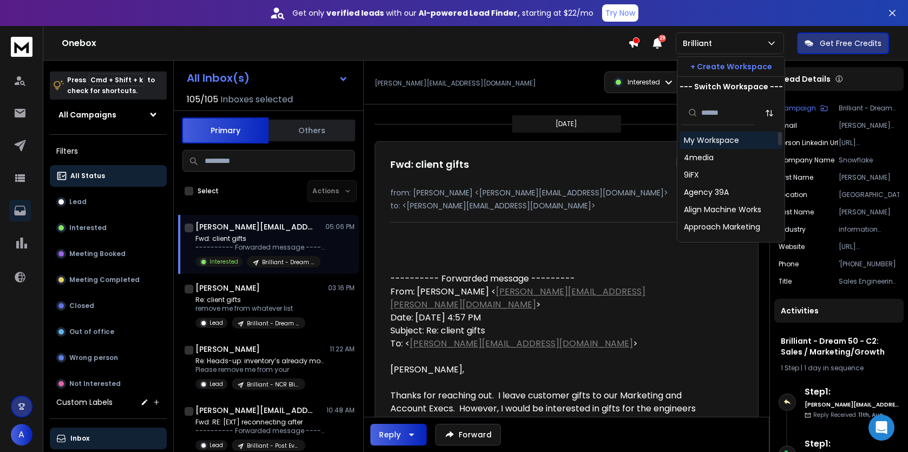
click at [711, 141] on div "My Workspace" at bounding box center [711, 140] width 55 height 11
